Goal: Task Accomplishment & Management: Manage account settings

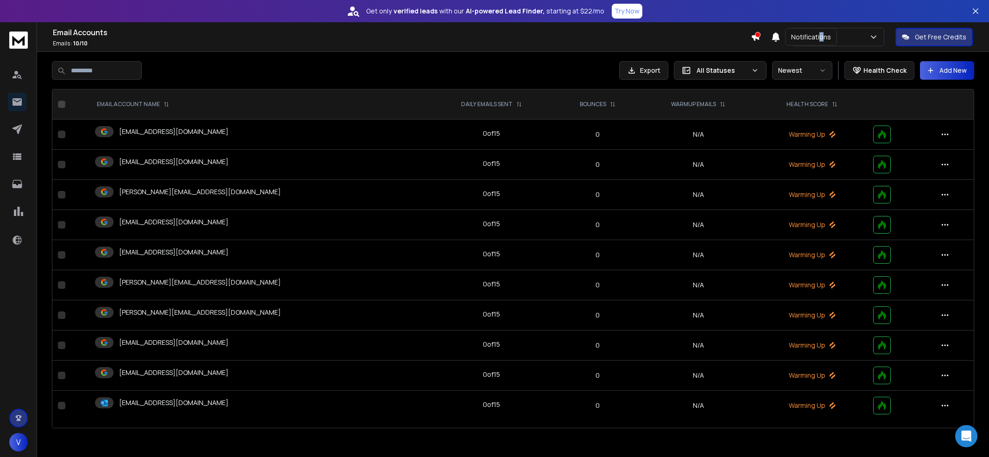
click at [821, 36] on div "Notifications" at bounding box center [811, 37] width 52 height 18
click at [861, 36] on div "Vas" at bounding box center [838, 36] width 81 height 9
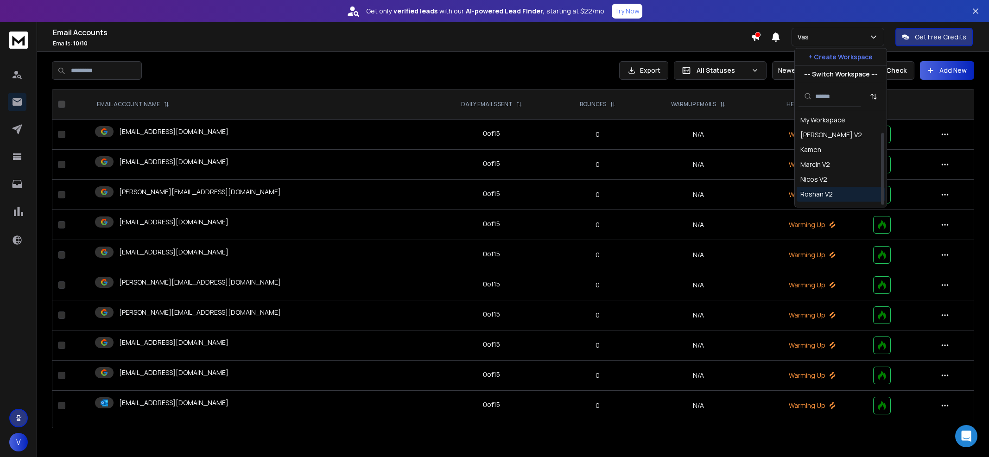
scroll to position [26, 0]
click at [835, 125] on div "Kamen" at bounding box center [841, 123] width 88 height 15
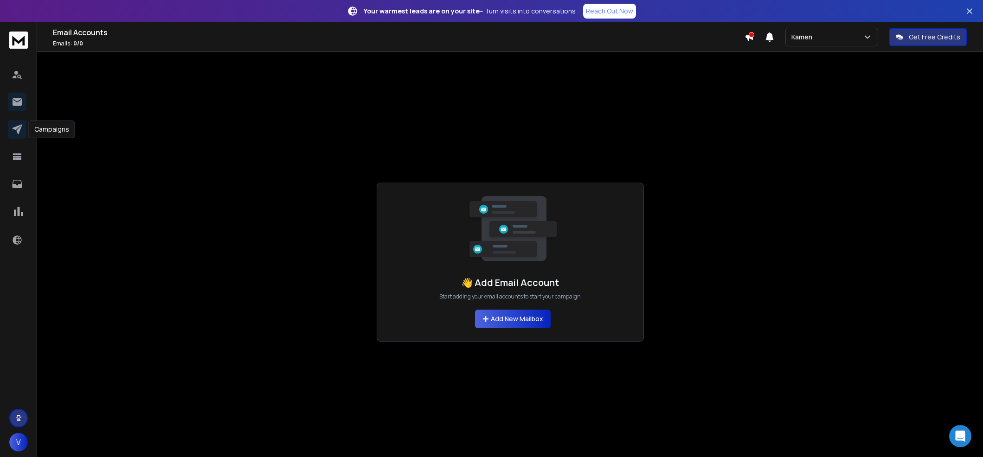
click at [22, 128] on link at bounding box center [17, 129] width 19 height 19
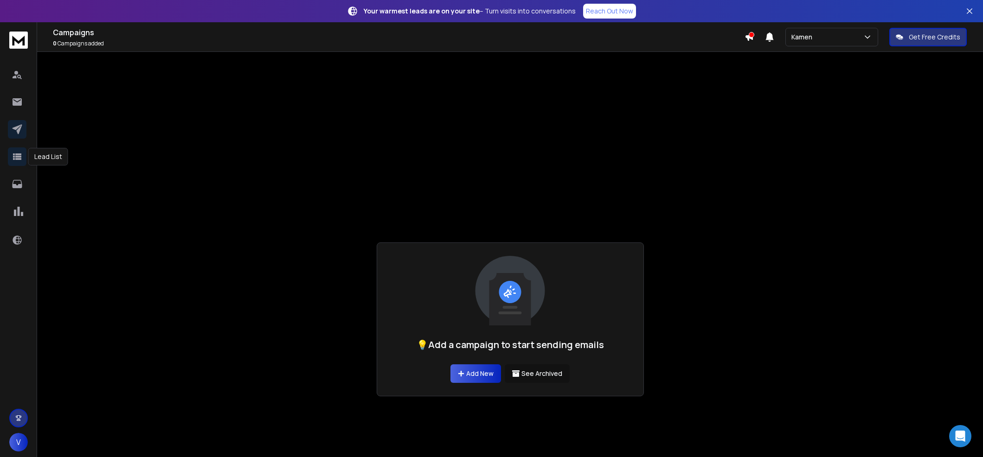
click at [22, 156] on icon at bounding box center [17, 156] width 11 height 11
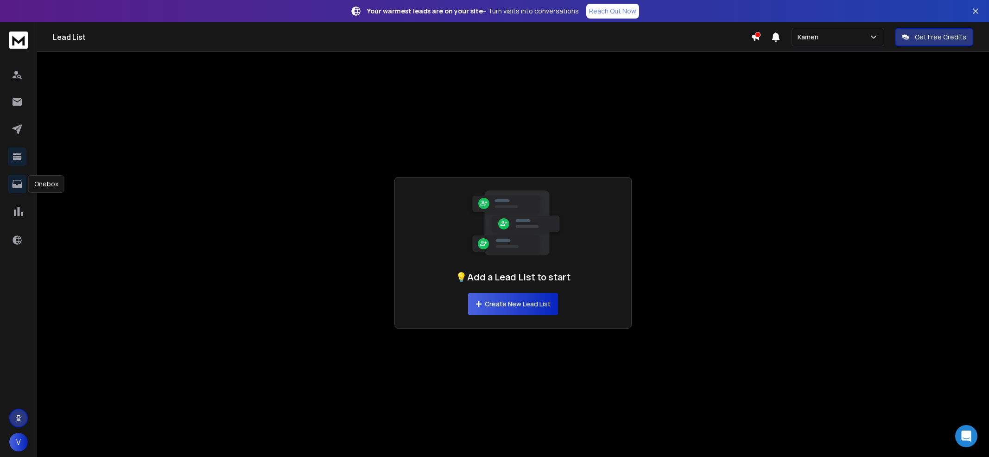
click at [18, 181] on icon at bounding box center [17, 184] width 11 height 11
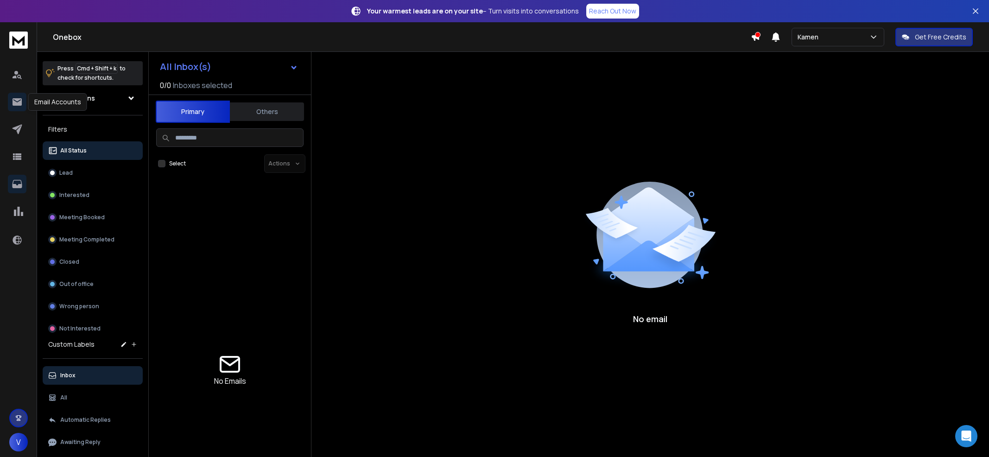
click at [16, 101] on icon at bounding box center [17, 101] width 9 height 7
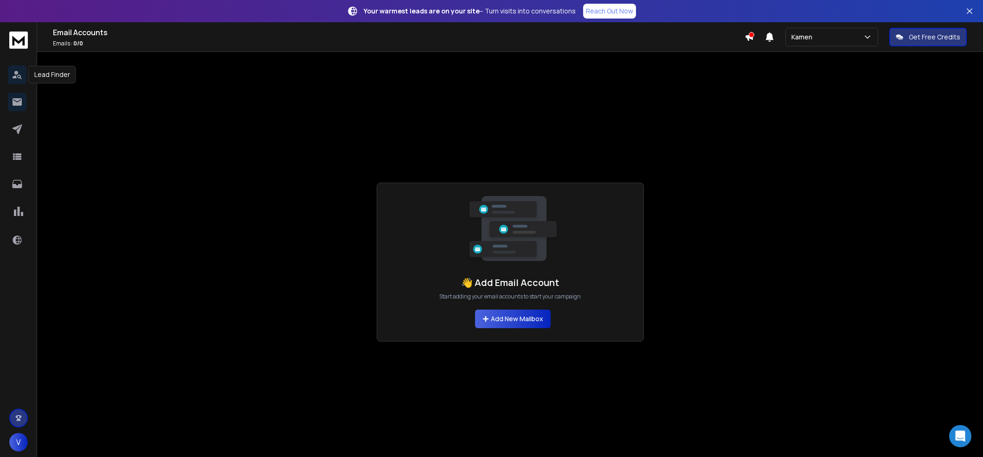
click at [16, 71] on circle at bounding box center [16, 73] width 4 height 4
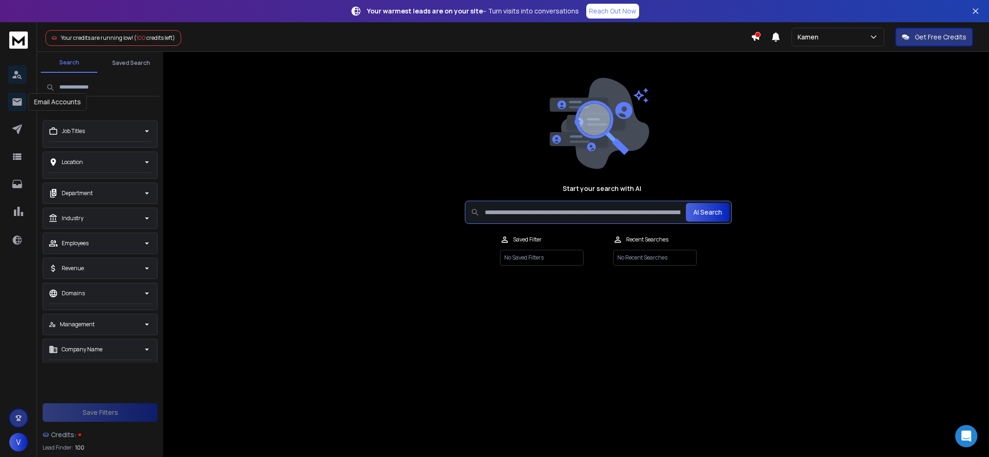
click at [17, 107] on icon at bounding box center [17, 101] width 11 height 11
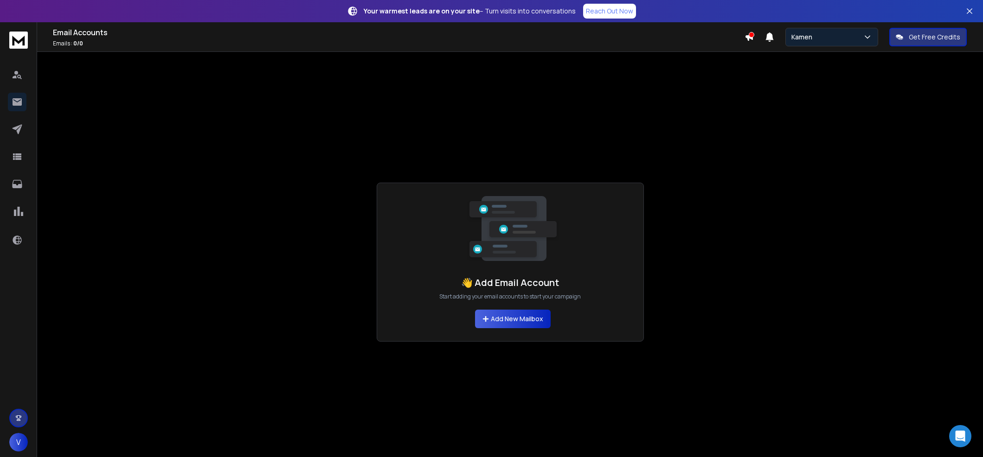
click at [828, 38] on div "Kamen" at bounding box center [831, 36] width 81 height 9
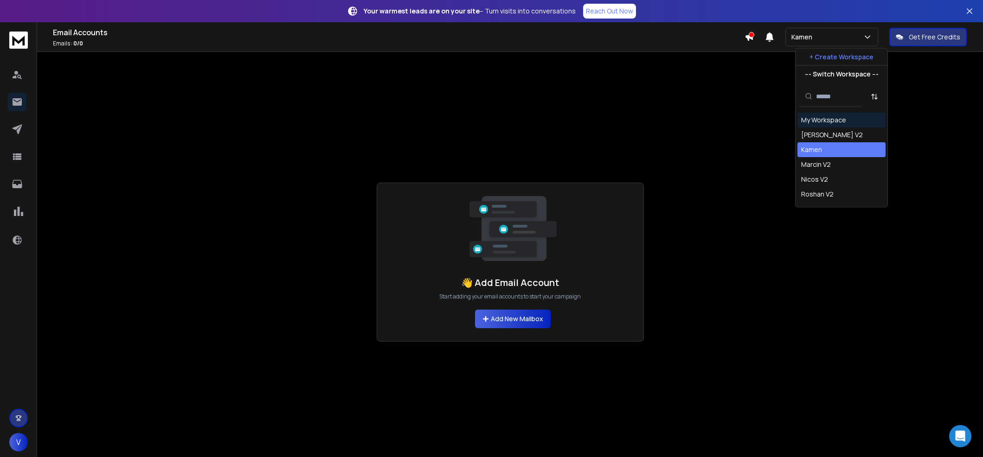
click at [653, 98] on div "👋 Add Email Account Start adding your email accounts to start your campaign Add…" at bounding box center [510, 262] width 916 height 402
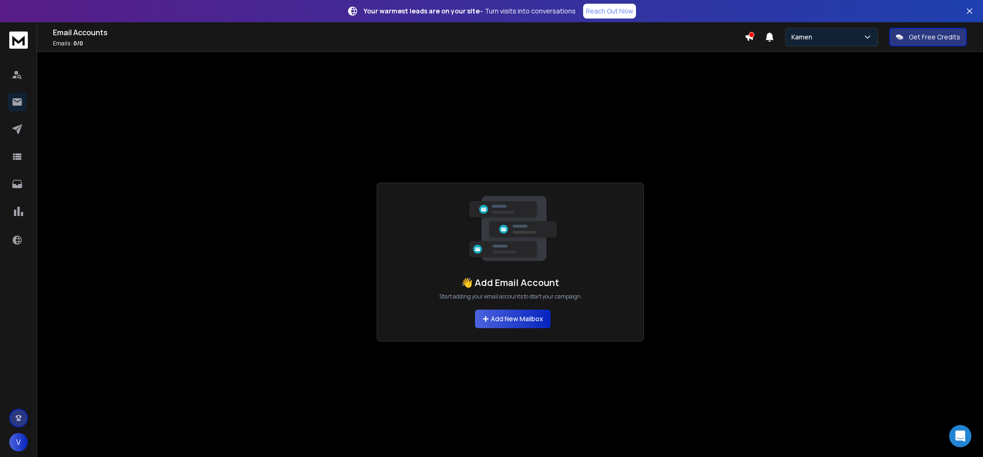
click at [861, 31] on button "Kamen" at bounding box center [831, 37] width 93 height 19
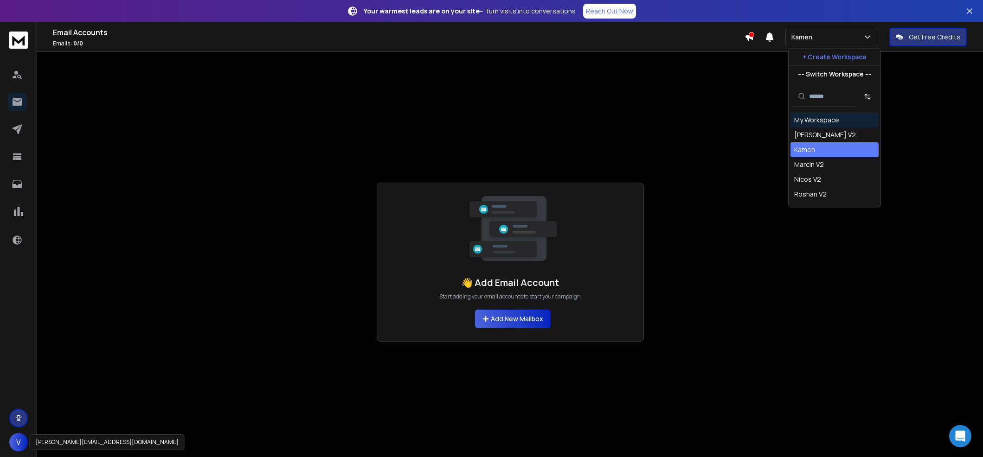
click at [19, 447] on span "V" at bounding box center [18, 442] width 19 height 19
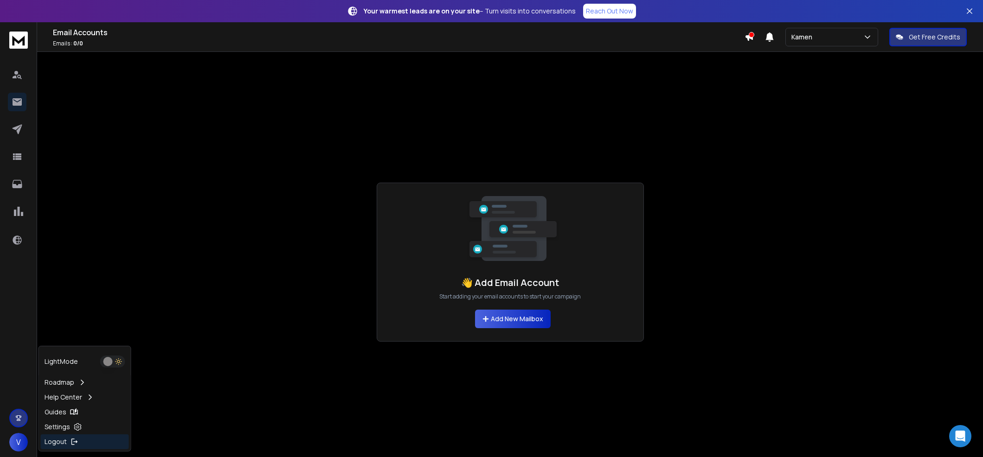
click at [67, 443] on div "Logout" at bounding box center [85, 441] width 88 height 15
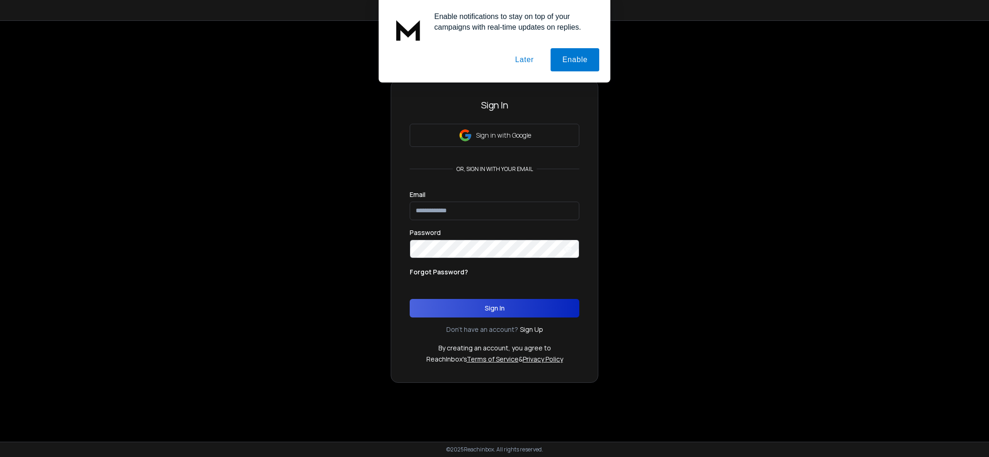
click at [491, 207] on input "email" at bounding box center [495, 211] width 170 height 19
type input "**********"
click at [491, 312] on button "Sign In" at bounding box center [495, 308] width 170 height 19
click at [524, 60] on button "Later" at bounding box center [525, 59] width 42 height 23
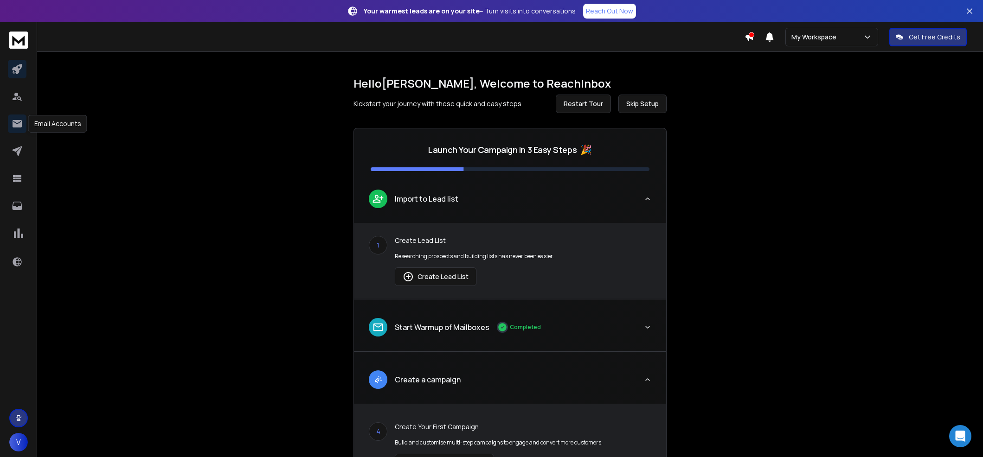
click at [19, 120] on icon at bounding box center [17, 123] width 11 height 11
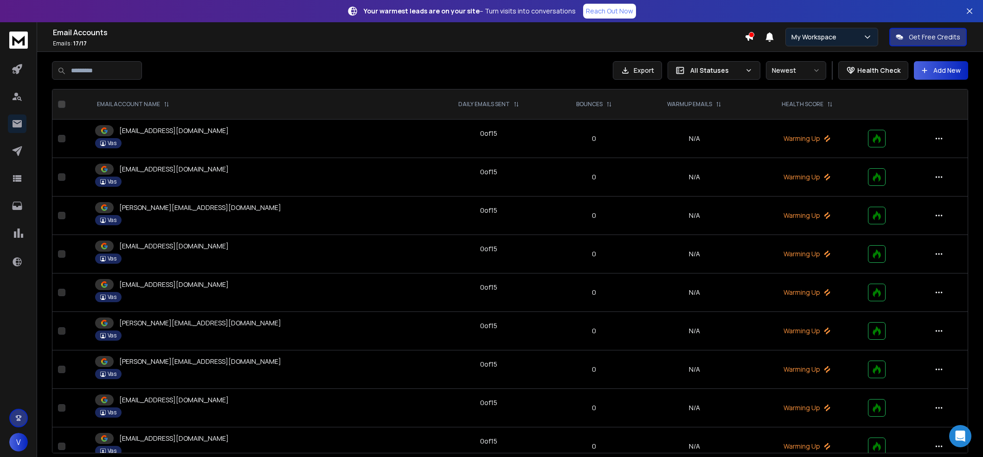
click at [839, 38] on p "My Workspace" at bounding box center [815, 36] width 49 height 9
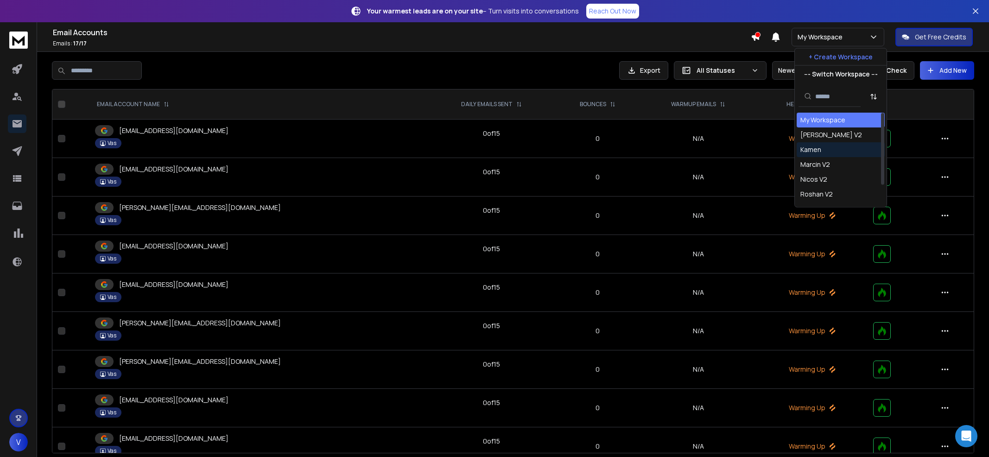
click at [830, 145] on div "Kamen" at bounding box center [841, 149] width 88 height 15
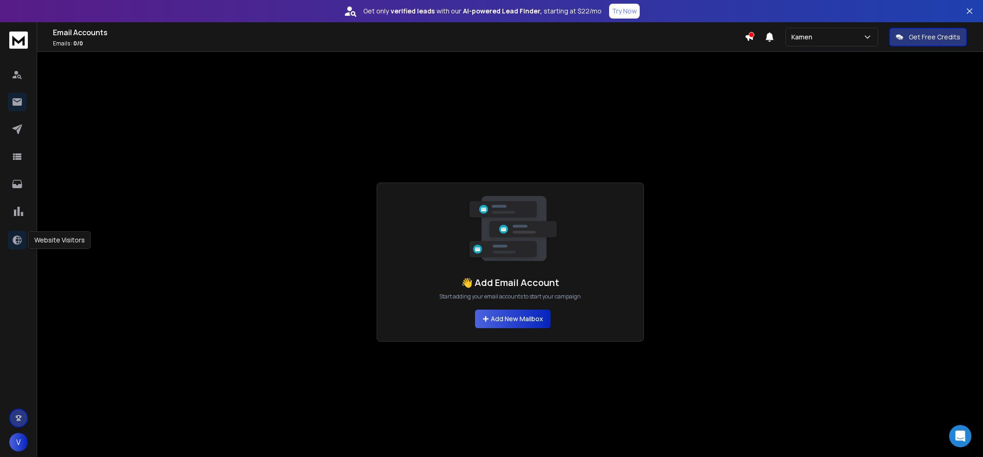
click at [21, 235] on icon at bounding box center [17, 240] width 11 height 11
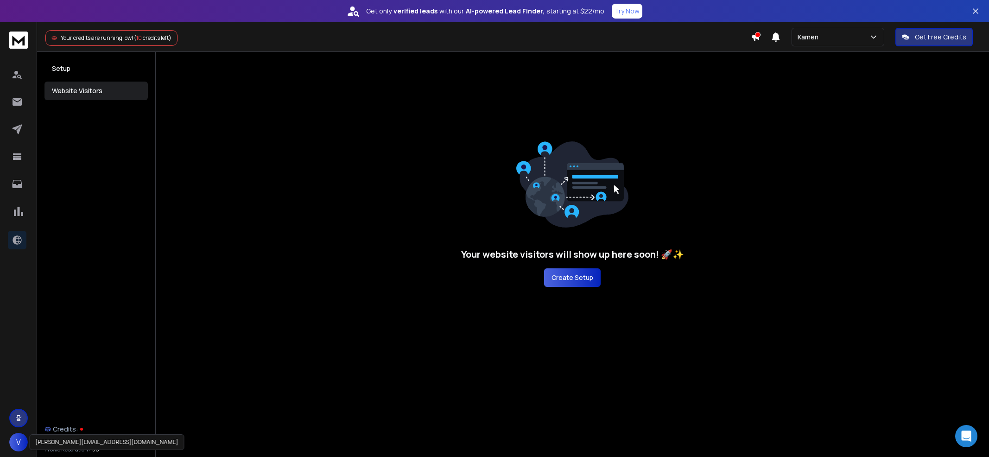
click at [18, 439] on span "V" at bounding box center [18, 442] width 19 height 19
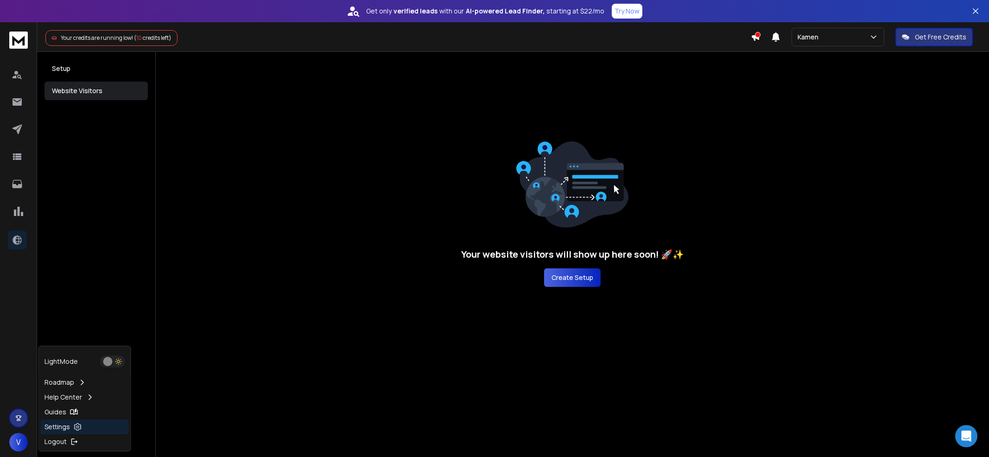
click at [72, 425] on div "Settings" at bounding box center [85, 427] width 88 height 15
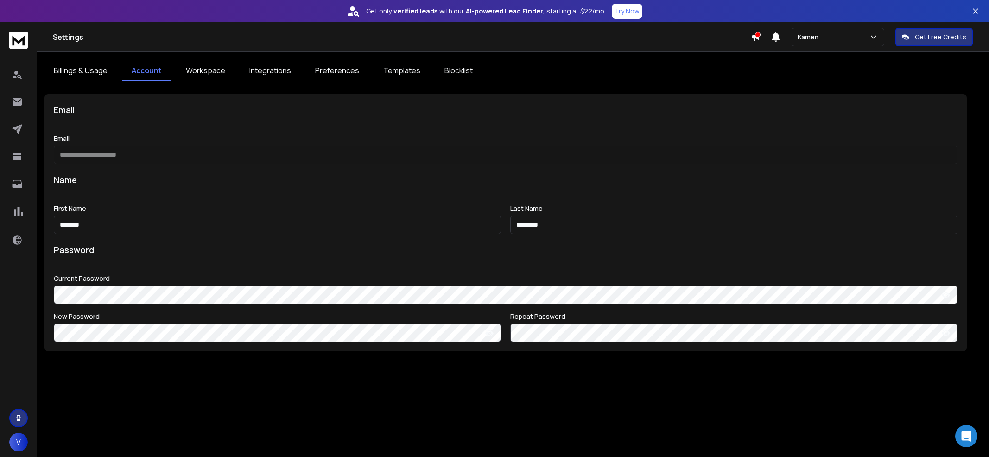
click at [205, 68] on link "Workspace" at bounding box center [206, 70] width 58 height 19
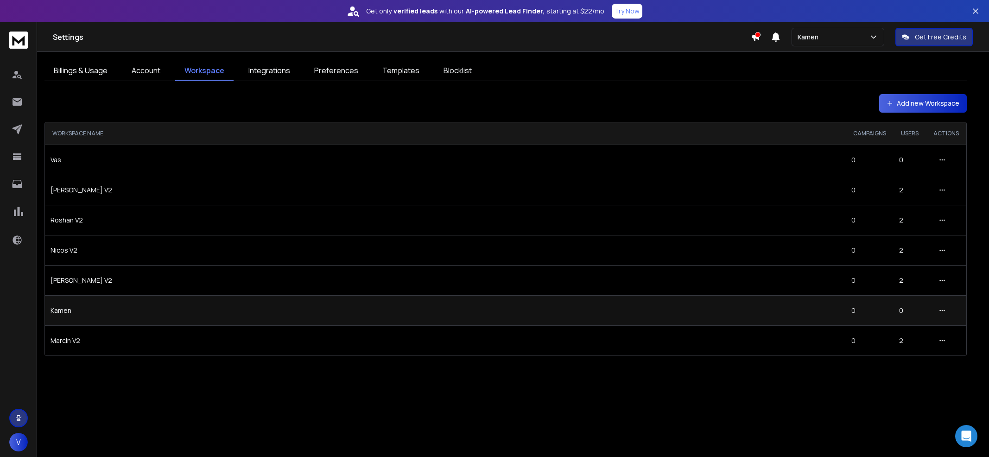
click at [67, 311] on td "Kamen" at bounding box center [445, 310] width 801 height 30
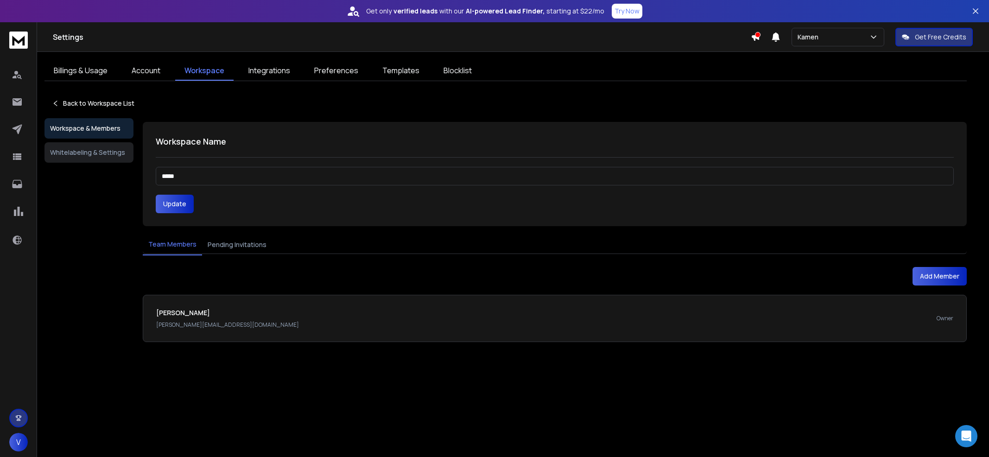
click at [962, 282] on button "Add Member" at bounding box center [940, 276] width 54 height 19
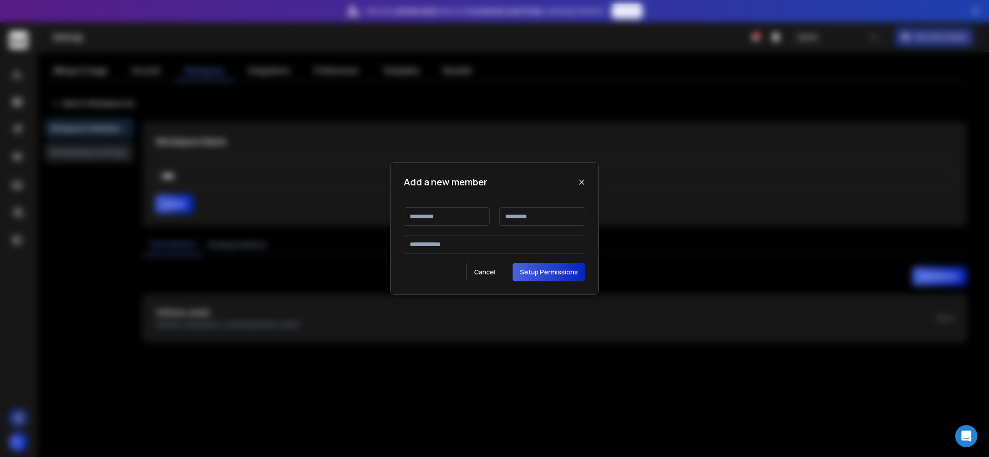
click at [456, 256] on div "Cancel Setup Permissions" at bounding box center [495, 244] width 182 height 74
click at [454, 245] on input at bounding box center [495, 244] width 182 height 19
paste input "**********"
type input "**********"
click at [459, 217] on input at bounding box center [447, 216] width 86 height 19
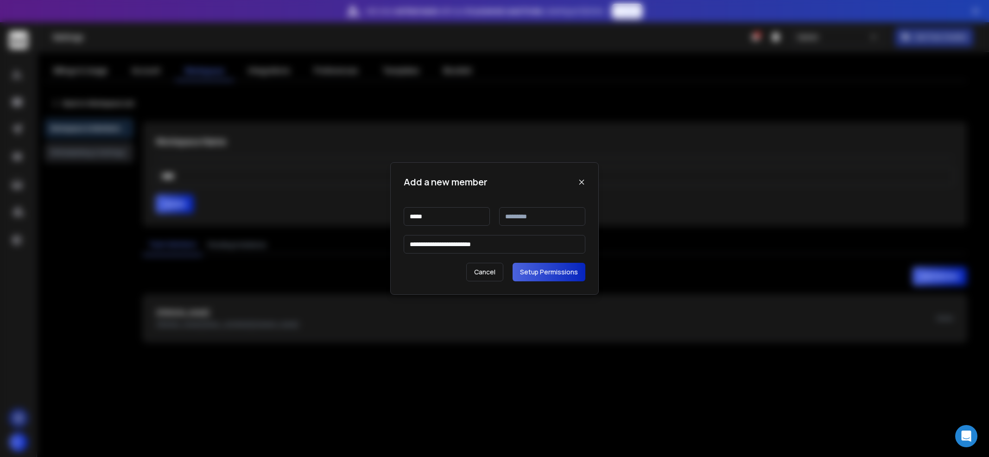
type input "*****"
click at [560, 215] on input at bounding box center [542, 216] width 86 height 19
paste input "********"
type input "********"
click at [545, 274] on button "Setup Permissions" at bounding box center [549, 272] width 73 height 19
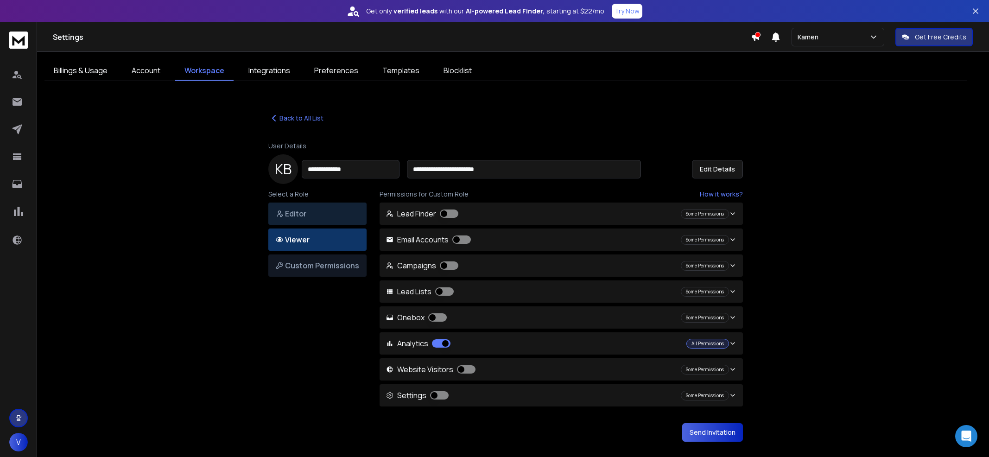
click at [303, 218] on p "Editor" at bounding box center [317, 213] width 83 height 11
click at [283, 218] on button "Editor" at bounding box center [278, 213] width 7 height 23
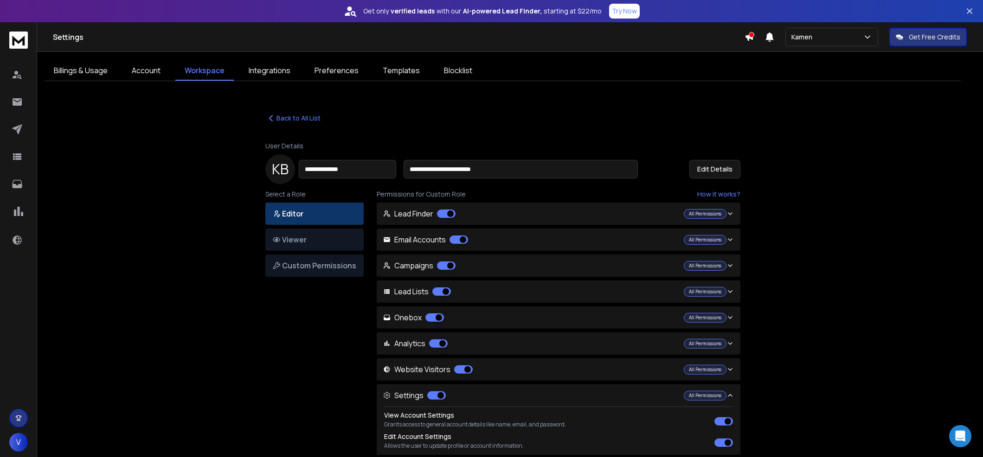
click at [465, 240] on button "button" at bounding box center [458, 240] width 19 height 8
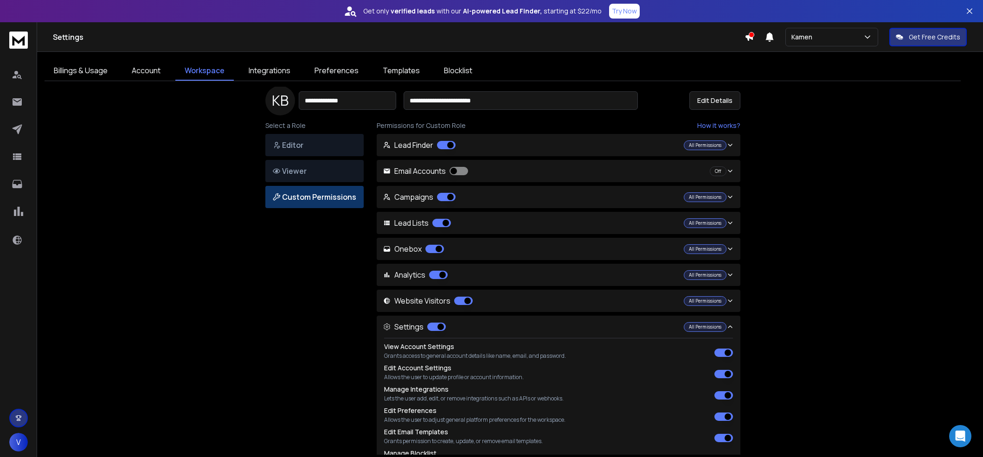
scroll to position [34, 0]
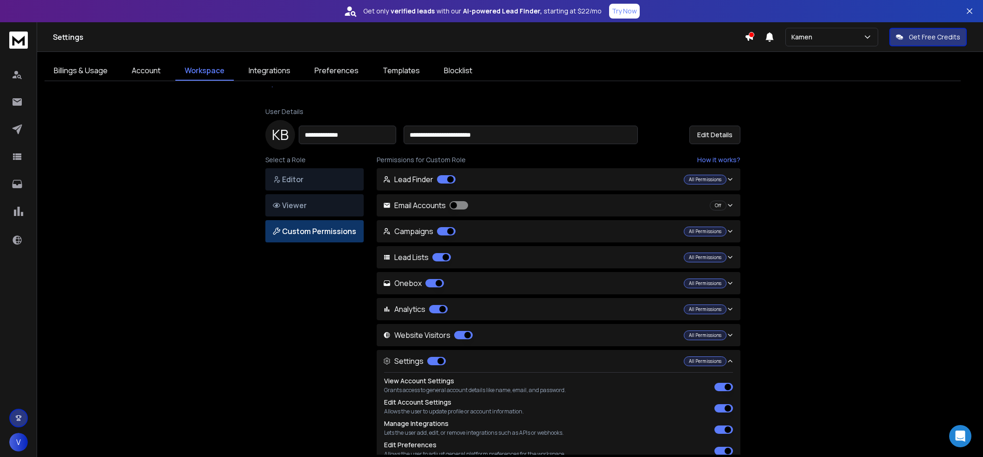
click at [459, 204] on button "button" at bounding box center [458, 205] width 19 height 8
click at [447, 177] on button "button" at bounding box center [446, 179] width 19 height 8
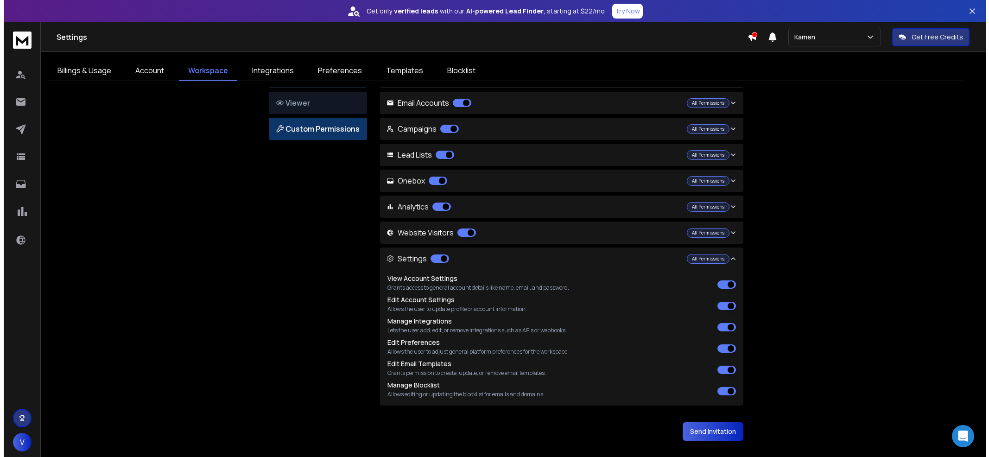
scroll to position [141, 0]
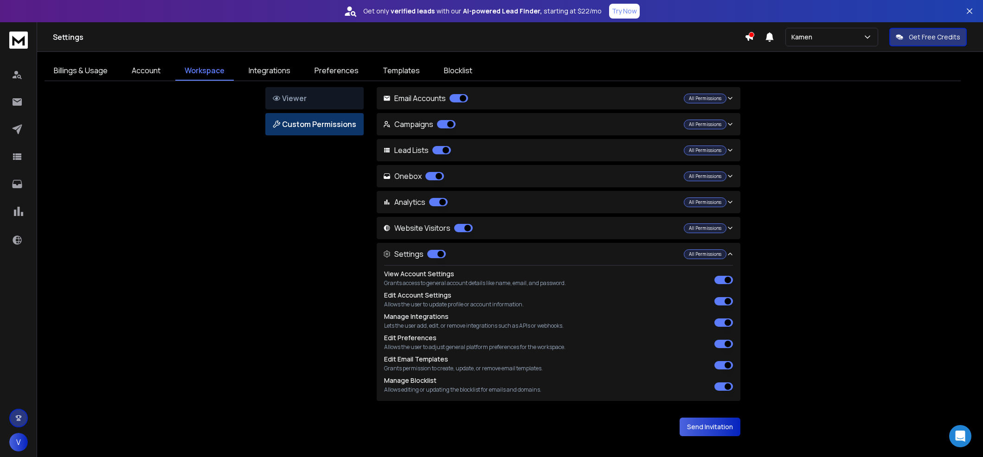
click at [726, 433] on button "Send Invitation" at bounding box center [709, 427] width 61 height 19
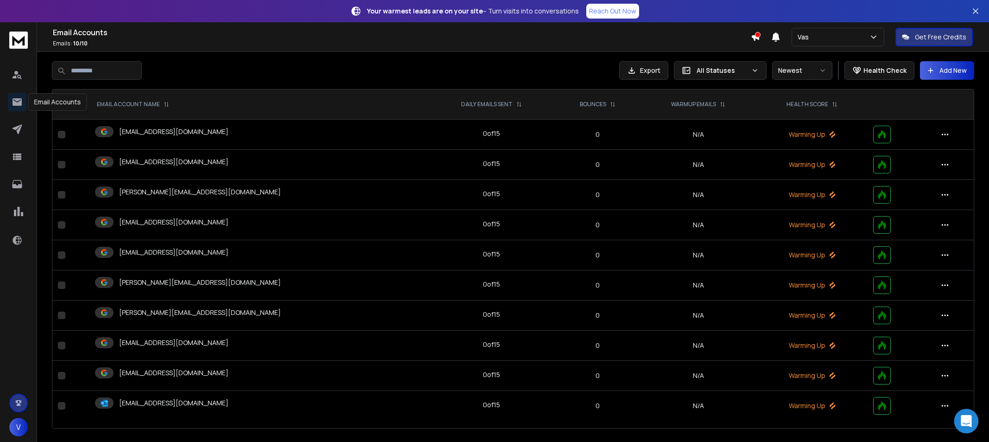
click at [963, 416] on icon "Open Intercom Messenger" at bounding box center [966, 421] width 11 height 12
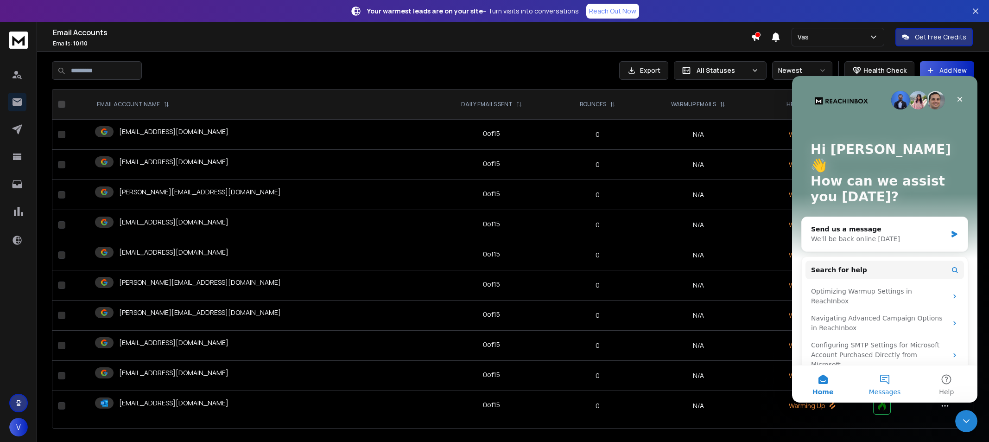
click at [893, 369] on button "Messages" at bounding box center [885, 383] width 62 height 37
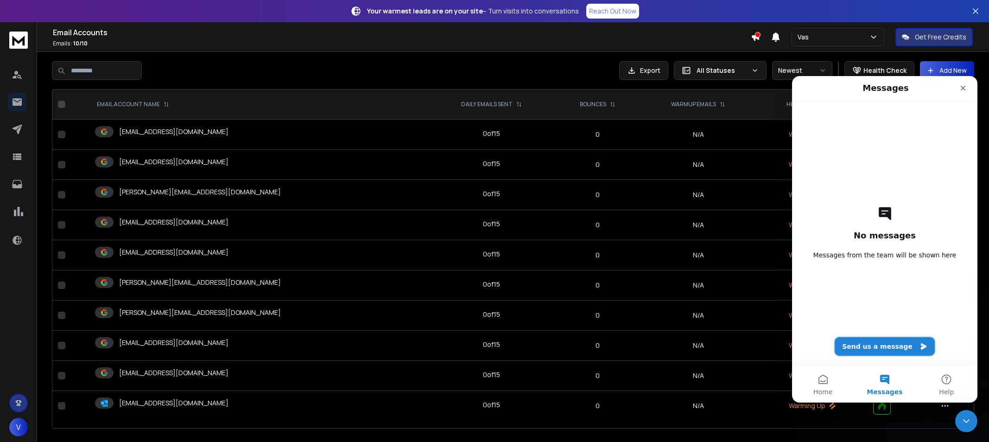
click at [879, 347] on button "Send us a message" at bounding box center [885, 346] width 100 height 19
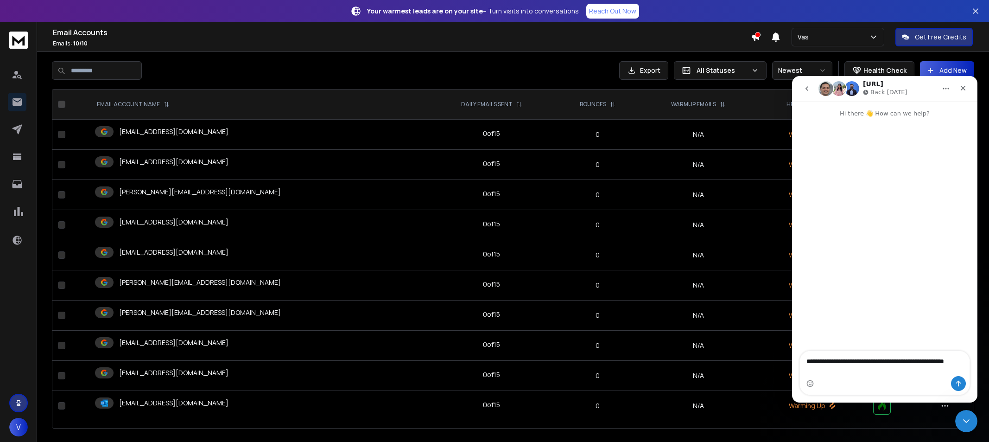
type textarea "**********"
